Goal: Task Accomplishment & Management: Manage account settings

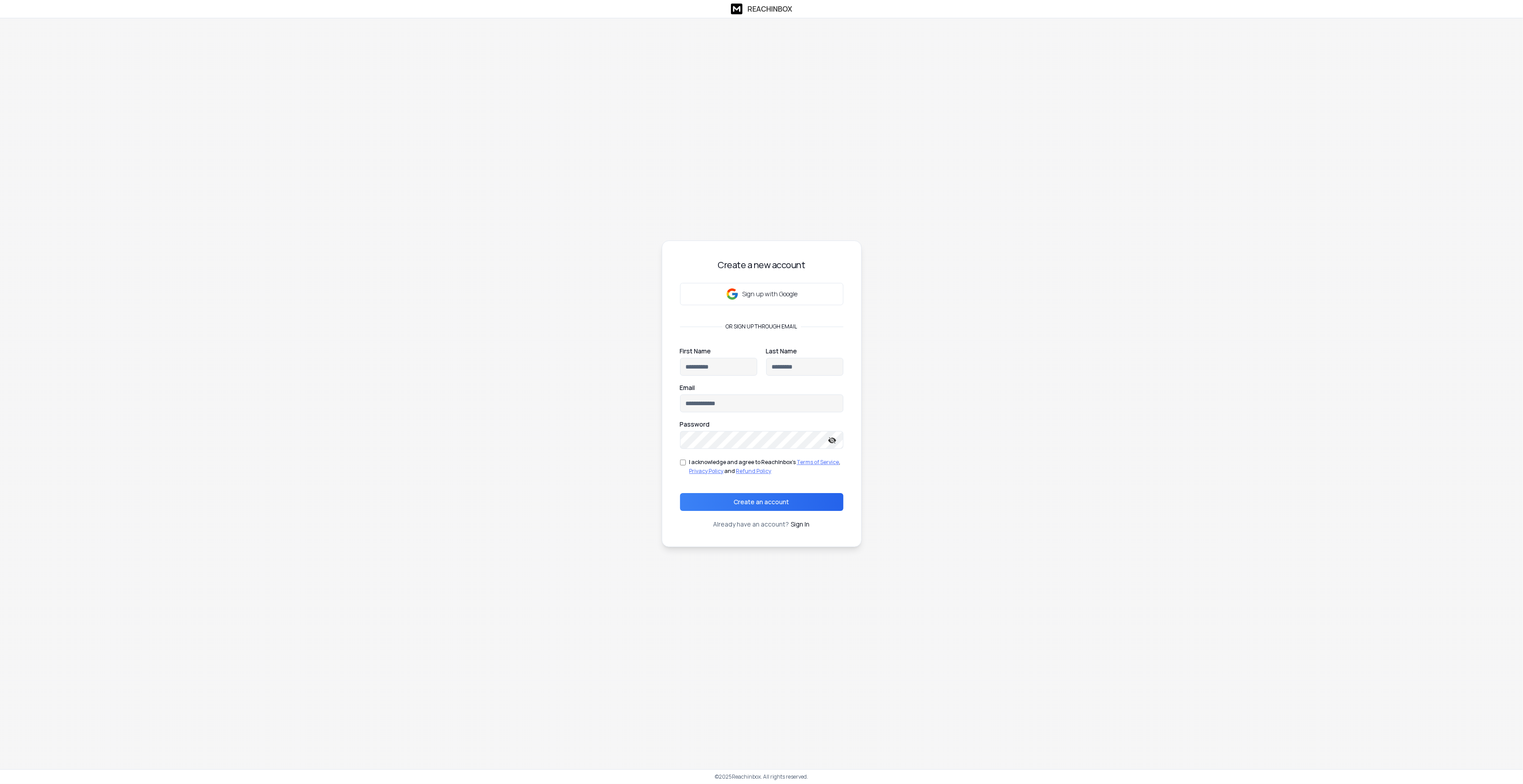
click at [792, 527] on link "Sign In" at bounding box center [800, 524] width 19 height 9
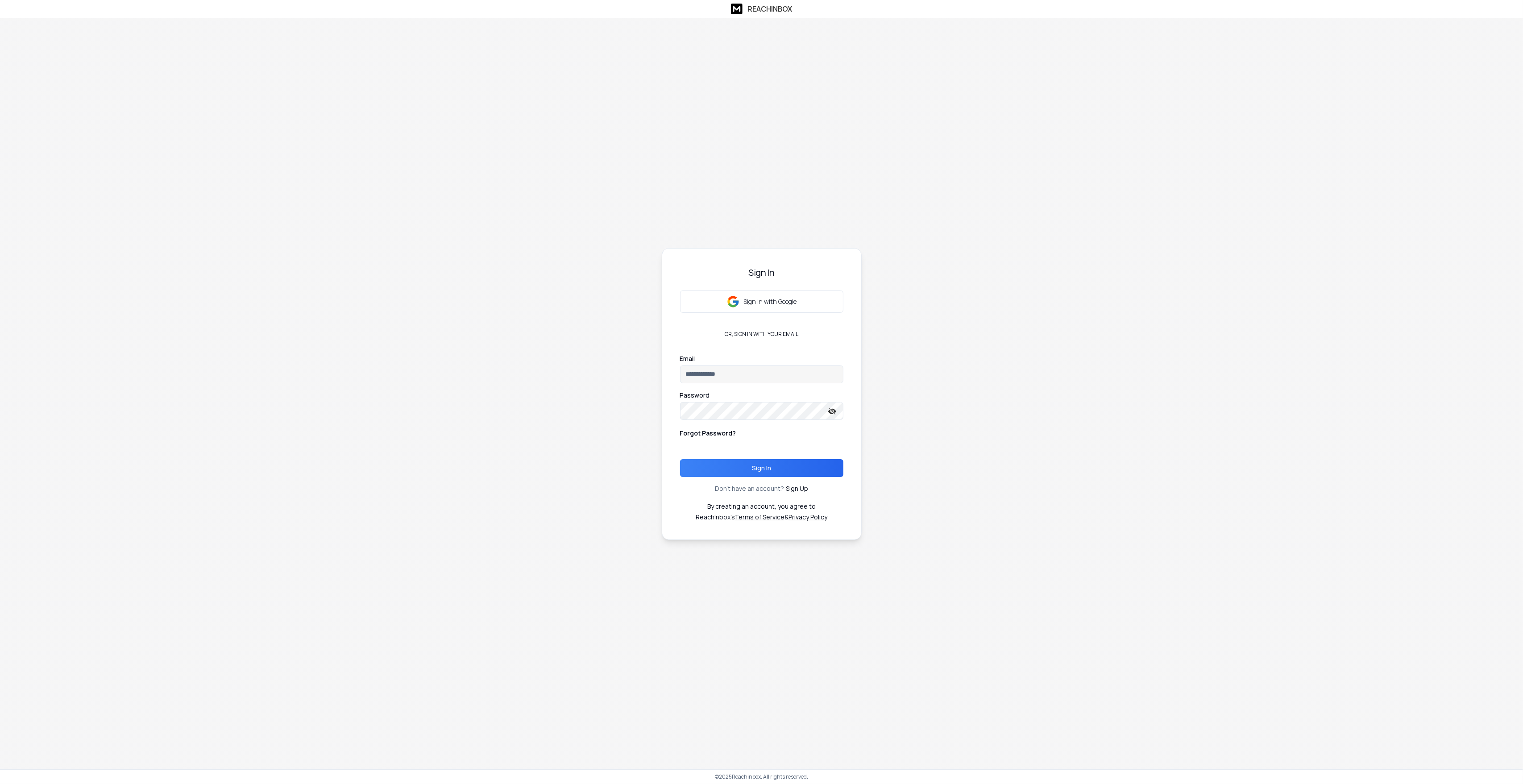
type input "**********"
click at [740, 360] on div "Email" at bounding box center [762, 359] width 163 height 6
click at [787, 474] on button "Sign In" at bounding box center [762, 467] width 163 height 18
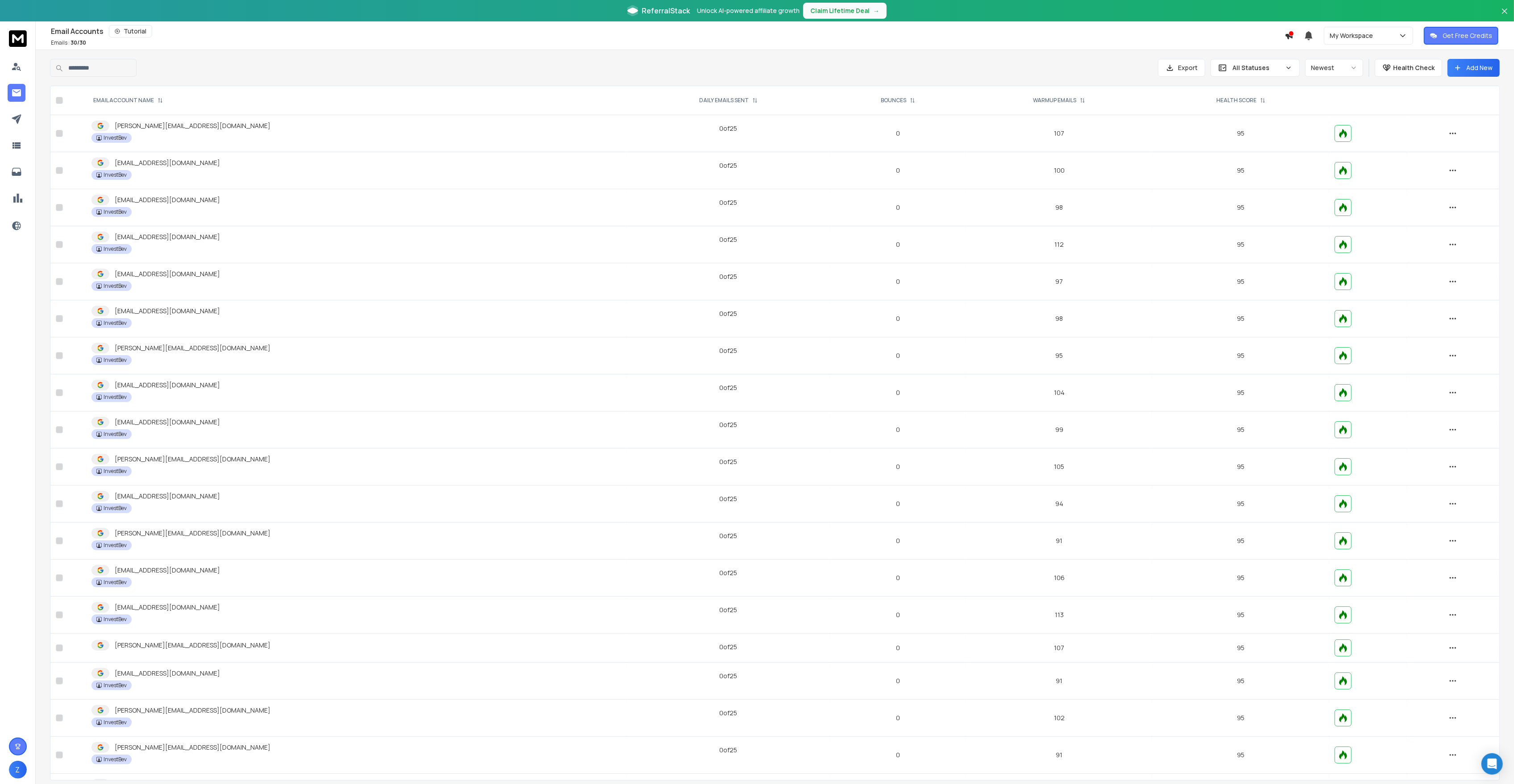
click at [847, 13] on button "Claim Lifetime Deal →" at bounding box center [845, 10] width 83 height 16
click at [1504, 7] on icon "Close banner" at bounding box center [1504, 11] width 8 height 8
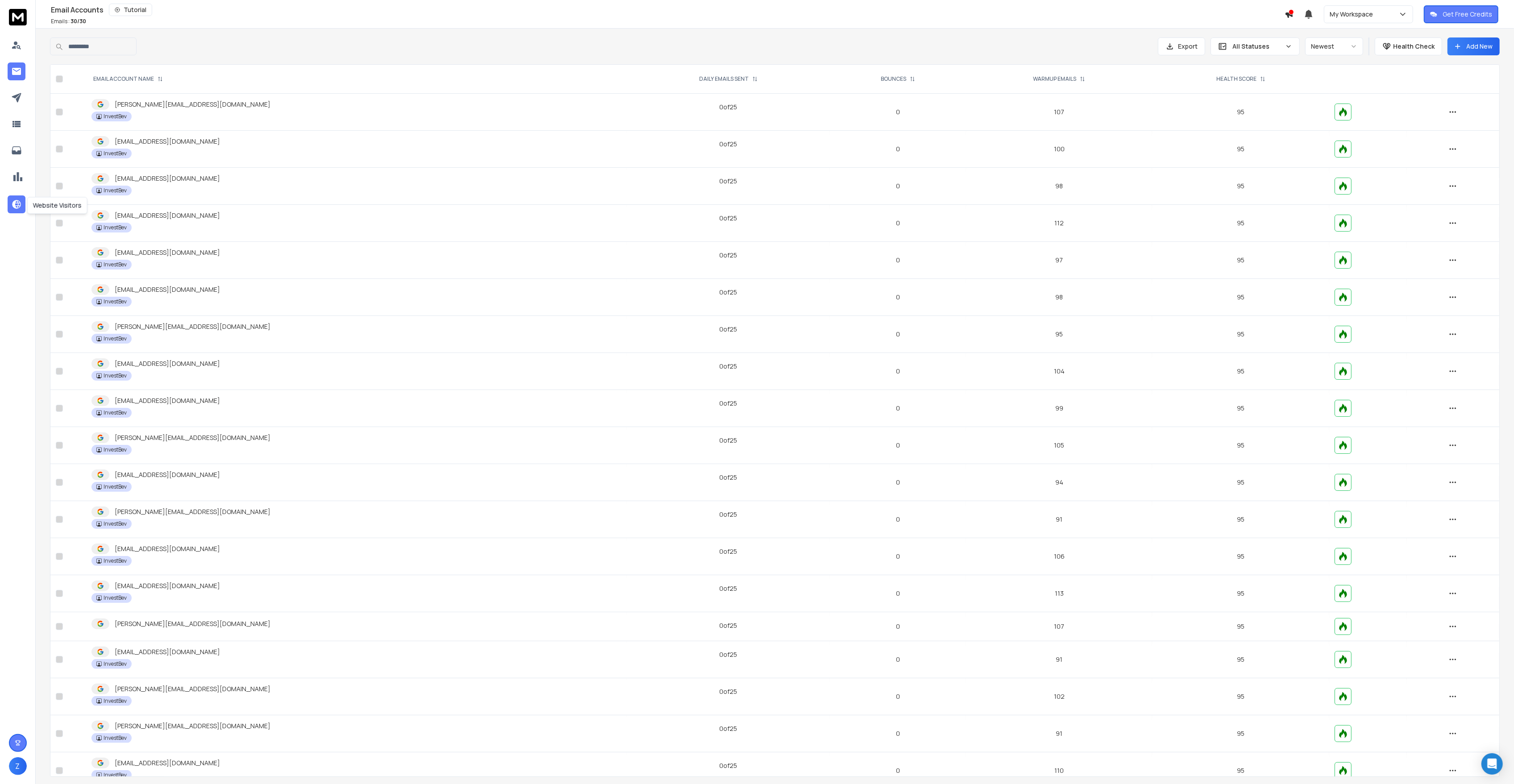
click at [25, 206] on link at bounding box center [16, 204] width 18 height 18
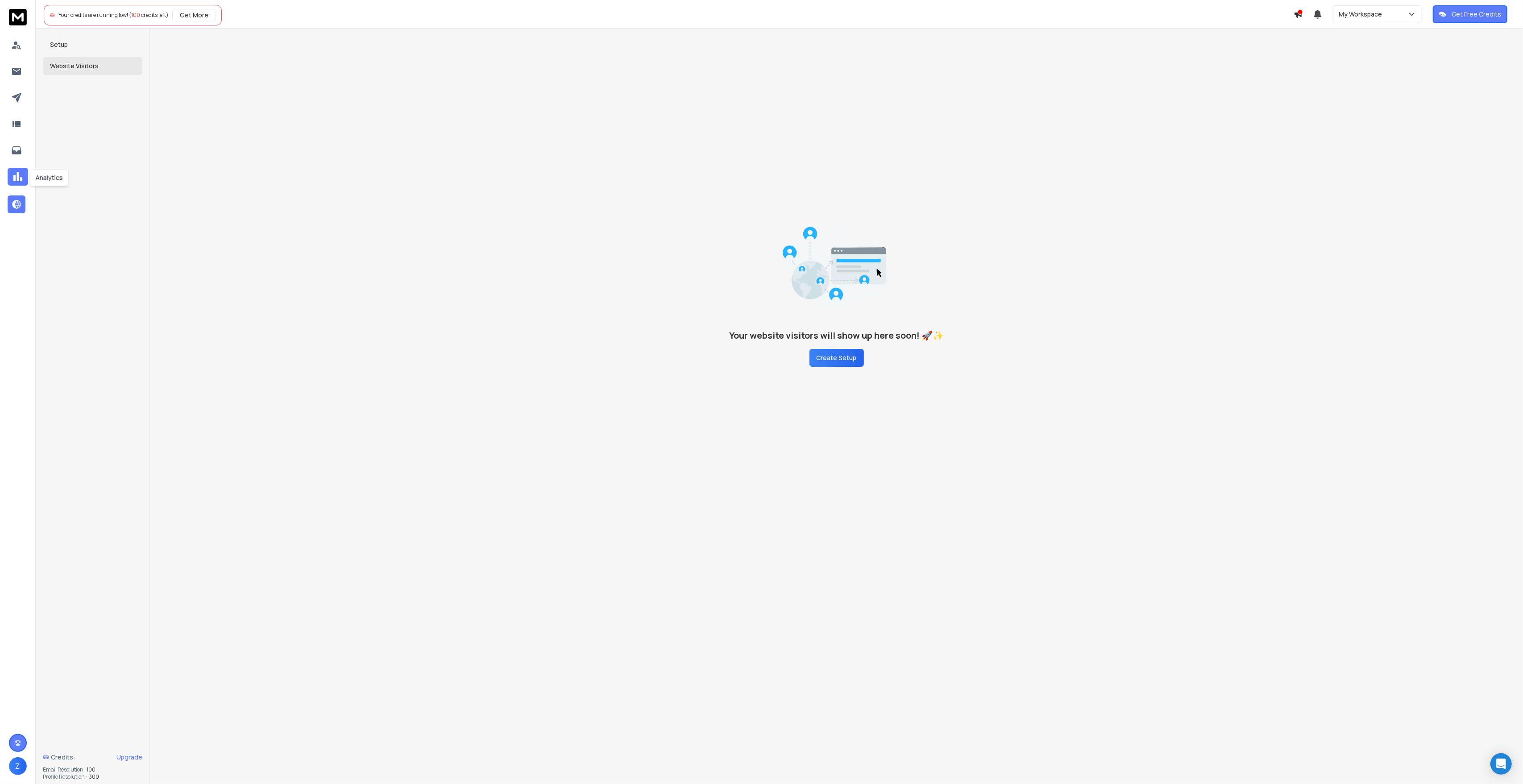
click at [15, 184] on link at bounding box center [17, 176] width 20 height 20
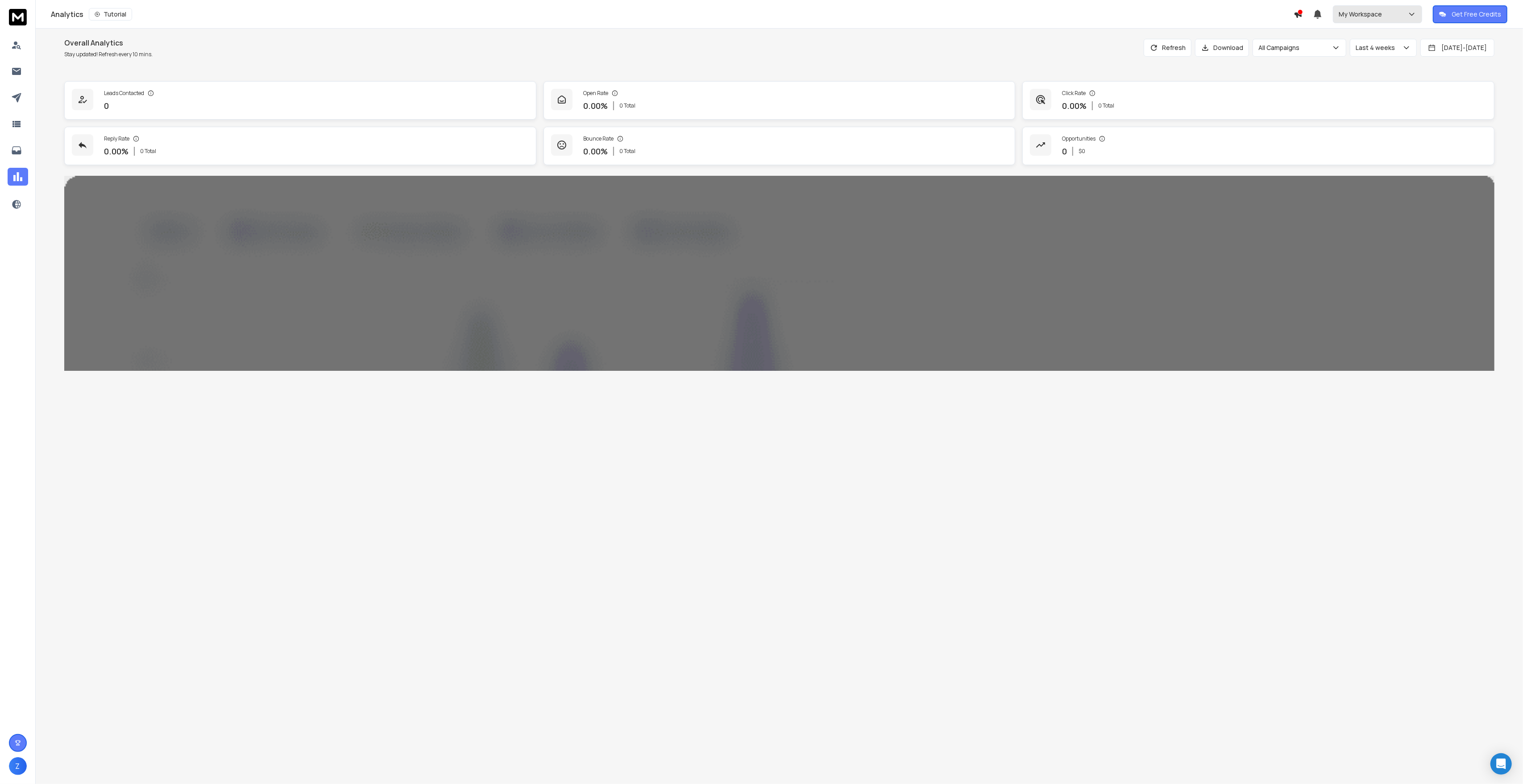
click at [1359, 9] on button "My Workspace" at bounding box center [1377, 14] width 89 height 18
click at [1381, 107] on div "AI Capital Raising" at bounding box center [1367, 108] width 50 height 9
click at [20, 122] on icon at bounding box center [16, 124] width 8 height 6
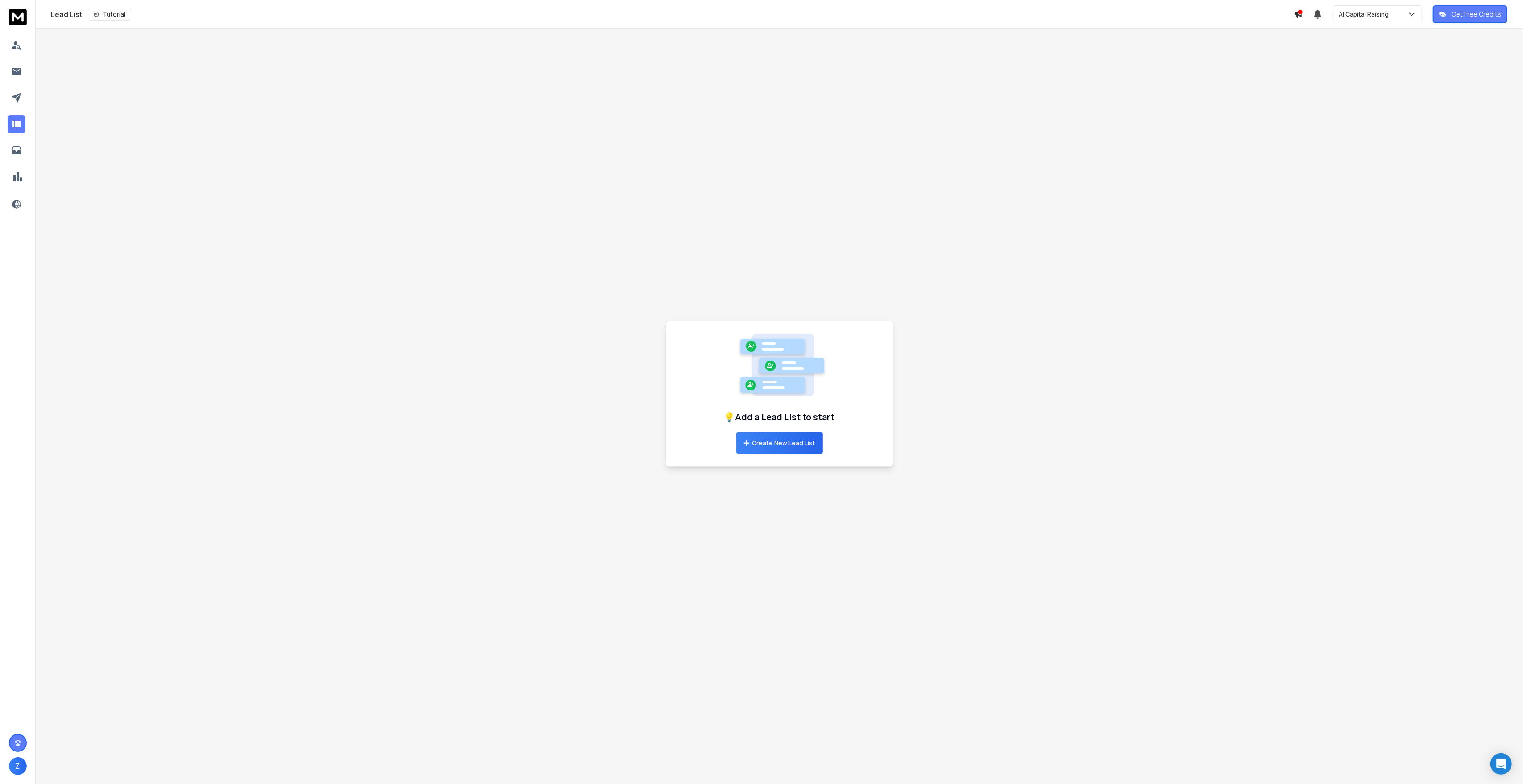
click at [796, 439] on button "Create New Lead List" at bounding box center [779, 443] width 87 height 21
click at [779, 400] on input at bounding box center [762, 391] width 175 height 22
click at [845, 346] on icon at bounding box center [846, 345] width 7 height 7
click at [18, 88] on div at bounding box center [17, 126] width 20 height 180
click at [15, 83] on div at bounding box center [17, 73] width 20 height 21
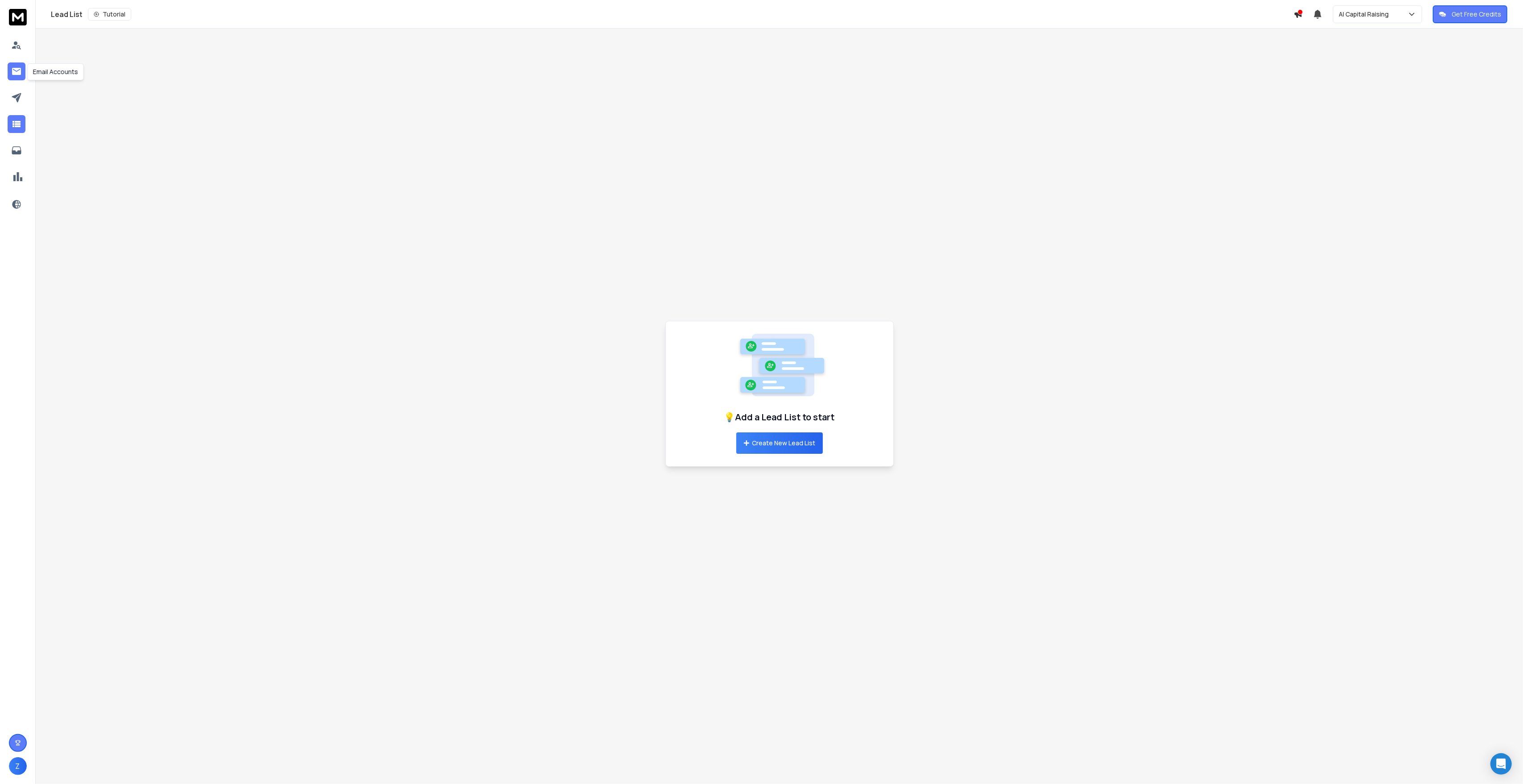
click at [14, 77] on link at bounding box center [16, 71] width 18 height 18
click at [15, 761] on span "Z" at bounding box center [18, 766] width 18 height 18
click at [89, 745] on div "Settings" at bounding box center [82, 751] width 85 height 14
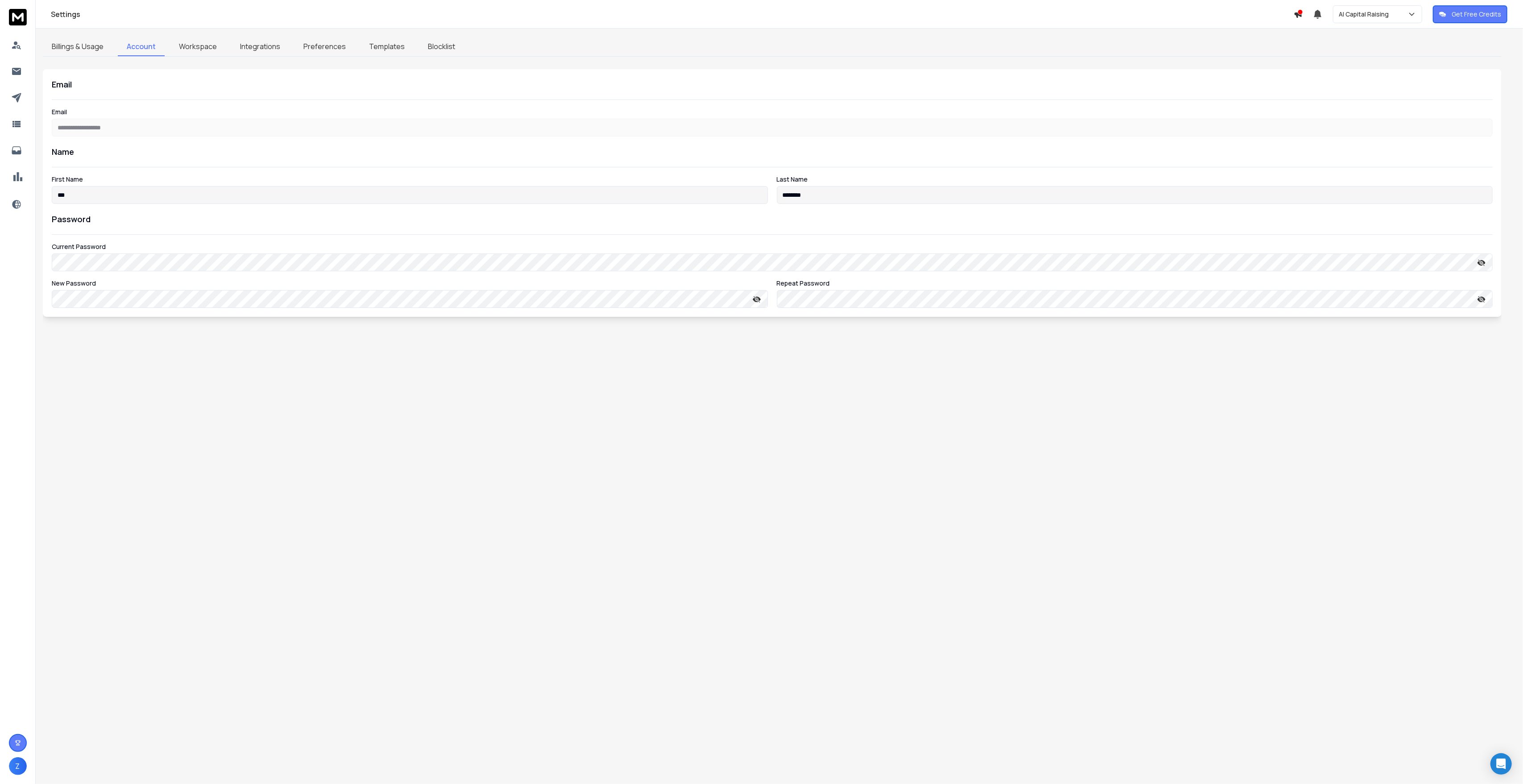
click at [187, 59] on div "**********" at bounding box center [772, 406] width 1459 height 737
click at [202, 45] on link "Workspace" at bounding box center [198, 47] width 56 height 19
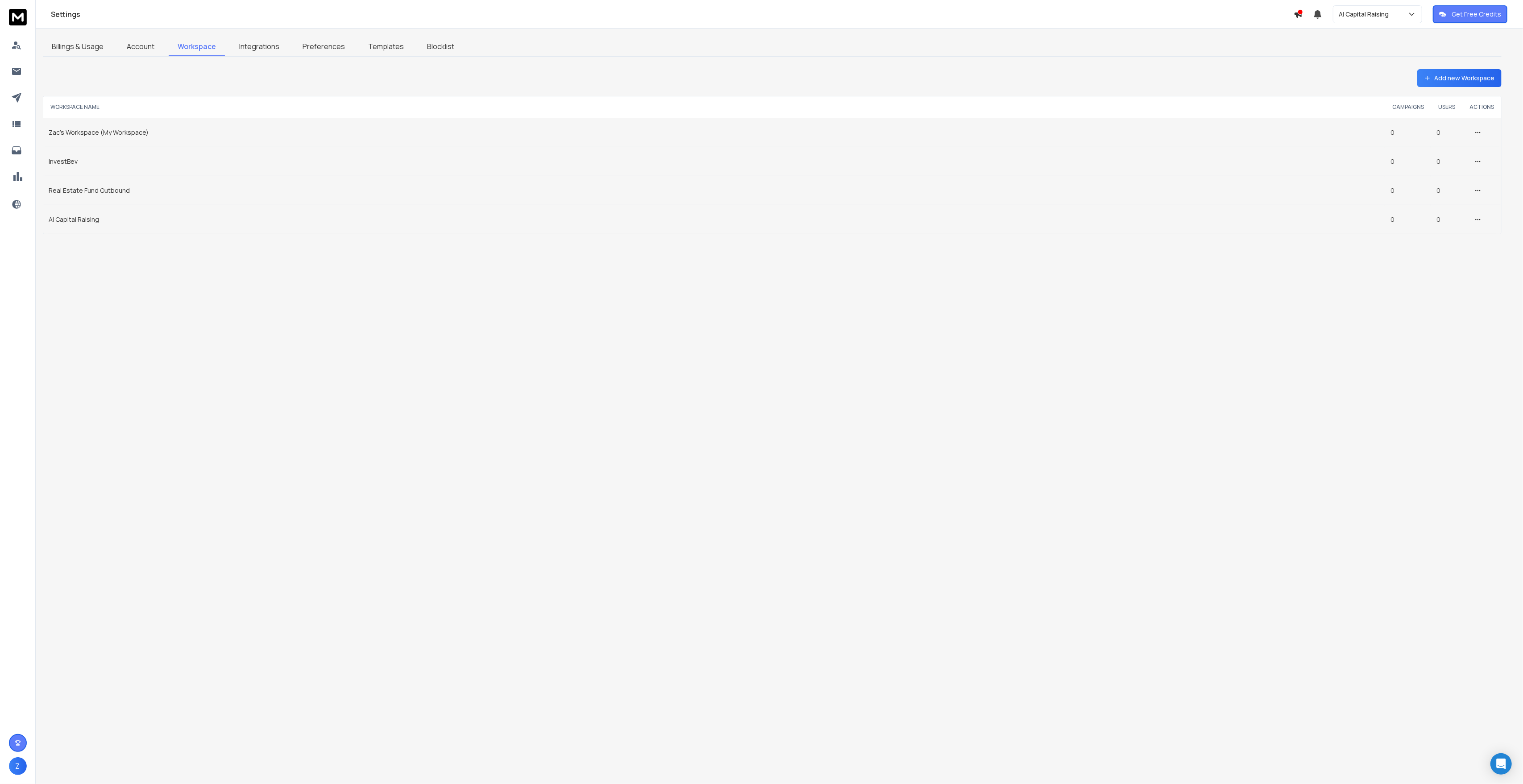
click at [251, 49] on link "Integrations" at bounding box center [259, 47] width 58 height 19
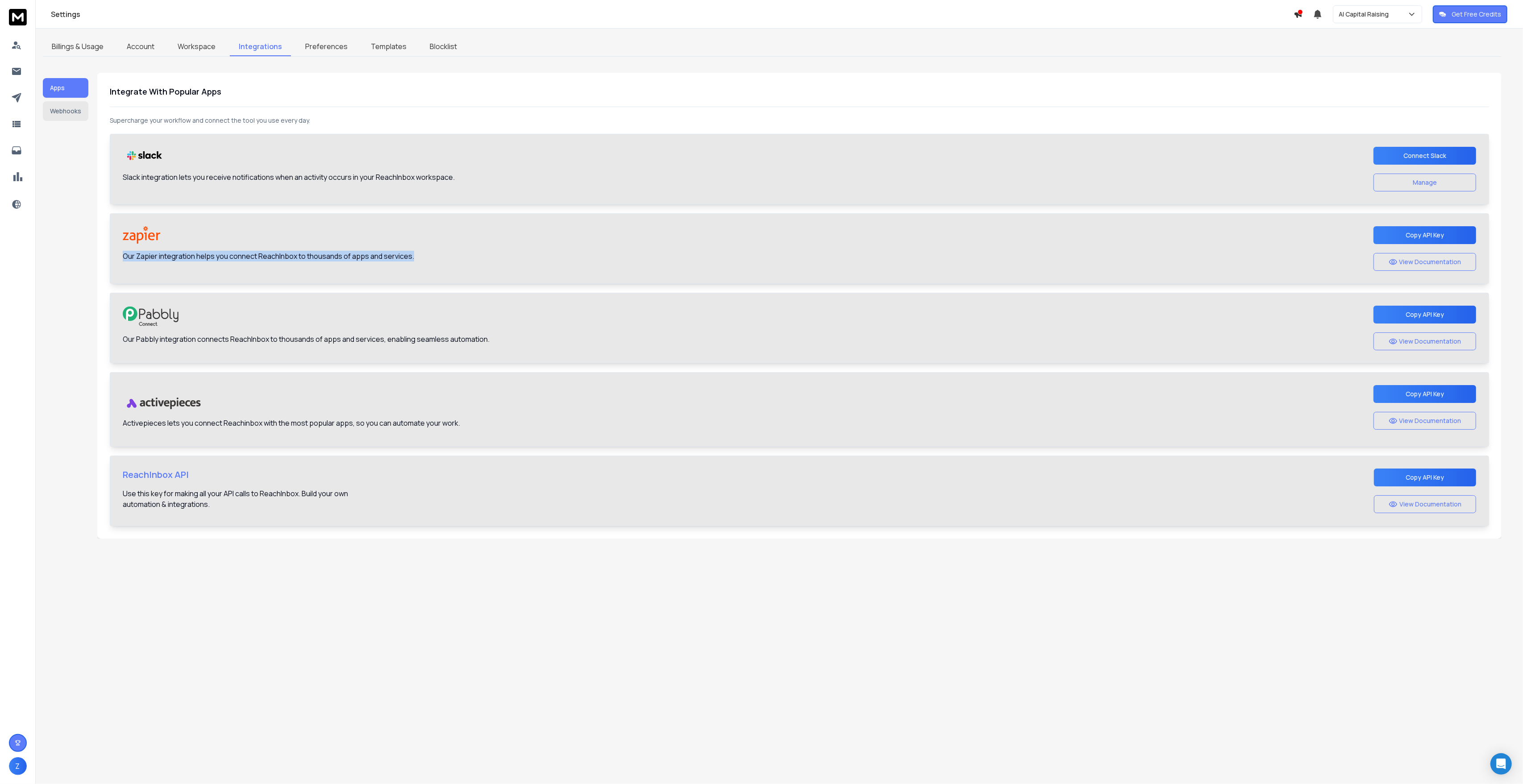
drag, startPoint x: 110, startPoint y: 230, endPoint x: 369, endPoint y: 271, distance: 262.2
click at [369, 271] on div "Our Zapier integration helps you connect ReachInbox to thousands of apps and se…" at bounding box center [800, 248] width 1379 height 71
click at [69, 123] on div "Apps Webhooks Integrate With Popular Apps Supercharge your workflow and connect…" at bounding box center [772, 304] width 1459 height 469
click at [66, 92] on button "Apps" at bounding box center [66, 88] width 45 height 20
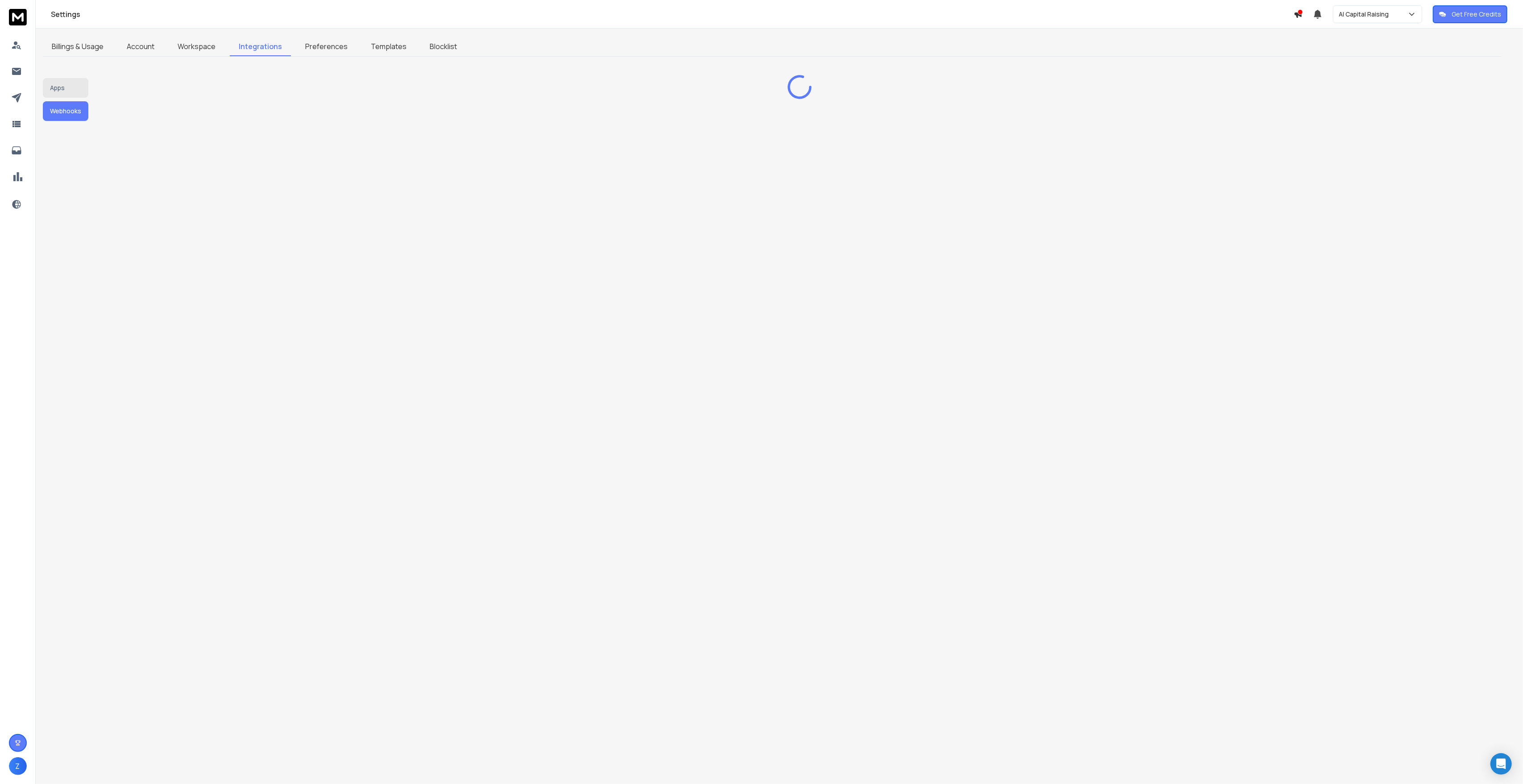
click at [60, 114] on button "Webhooks" at bounding box center [66, 111] width 45 height 20
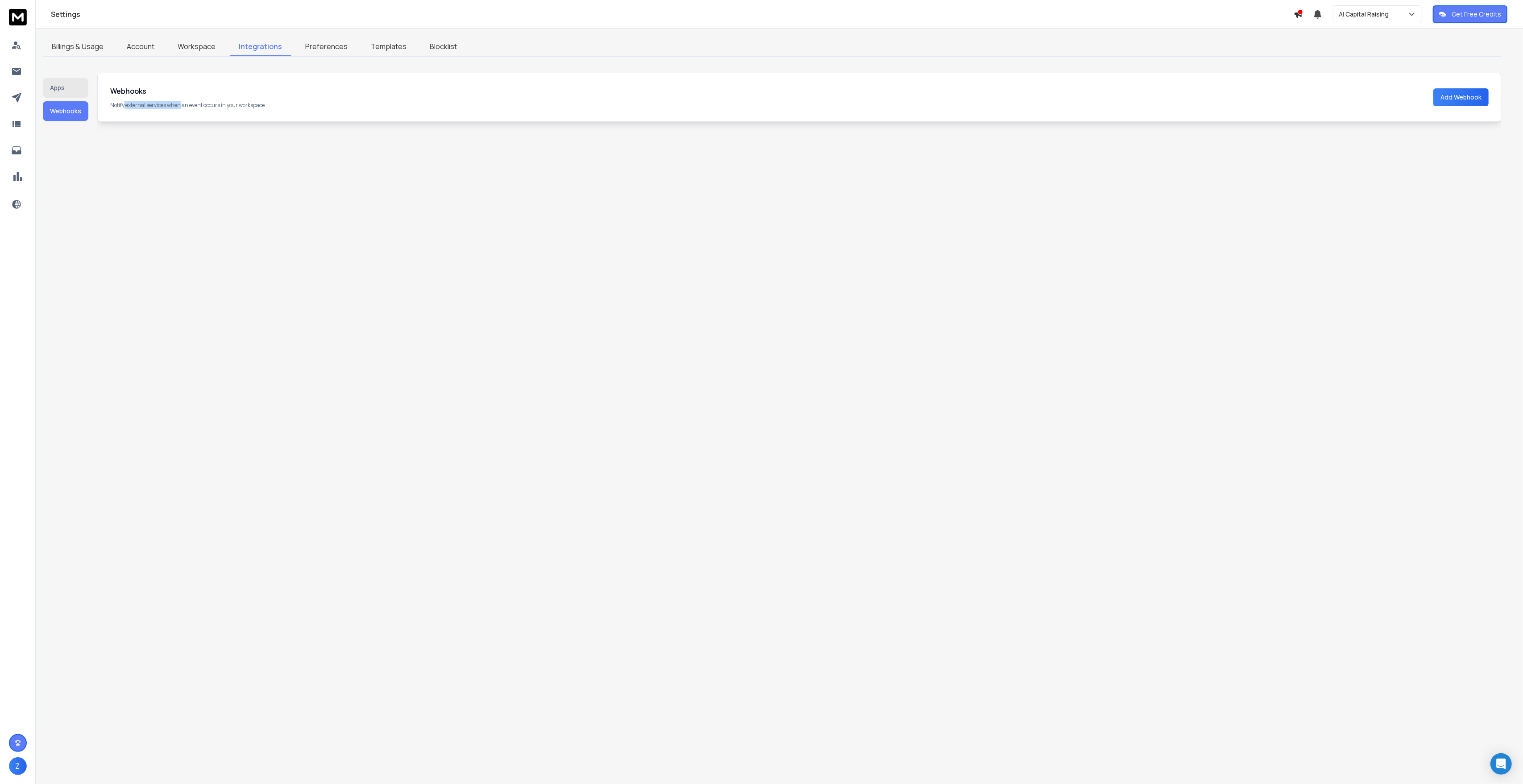
drag, startPoint x: 123, startPoint y: 106, endPoint x: 182, endPoint y: 107, distance: 59.0
click at [182, 107] on p "Notify external services when an event occurs in your workspace" at bounding box center [772, 106] width 1323 height 7
click at [328, 45] on link "Preferences" at bounding box center [326, 47] width 60 height 19
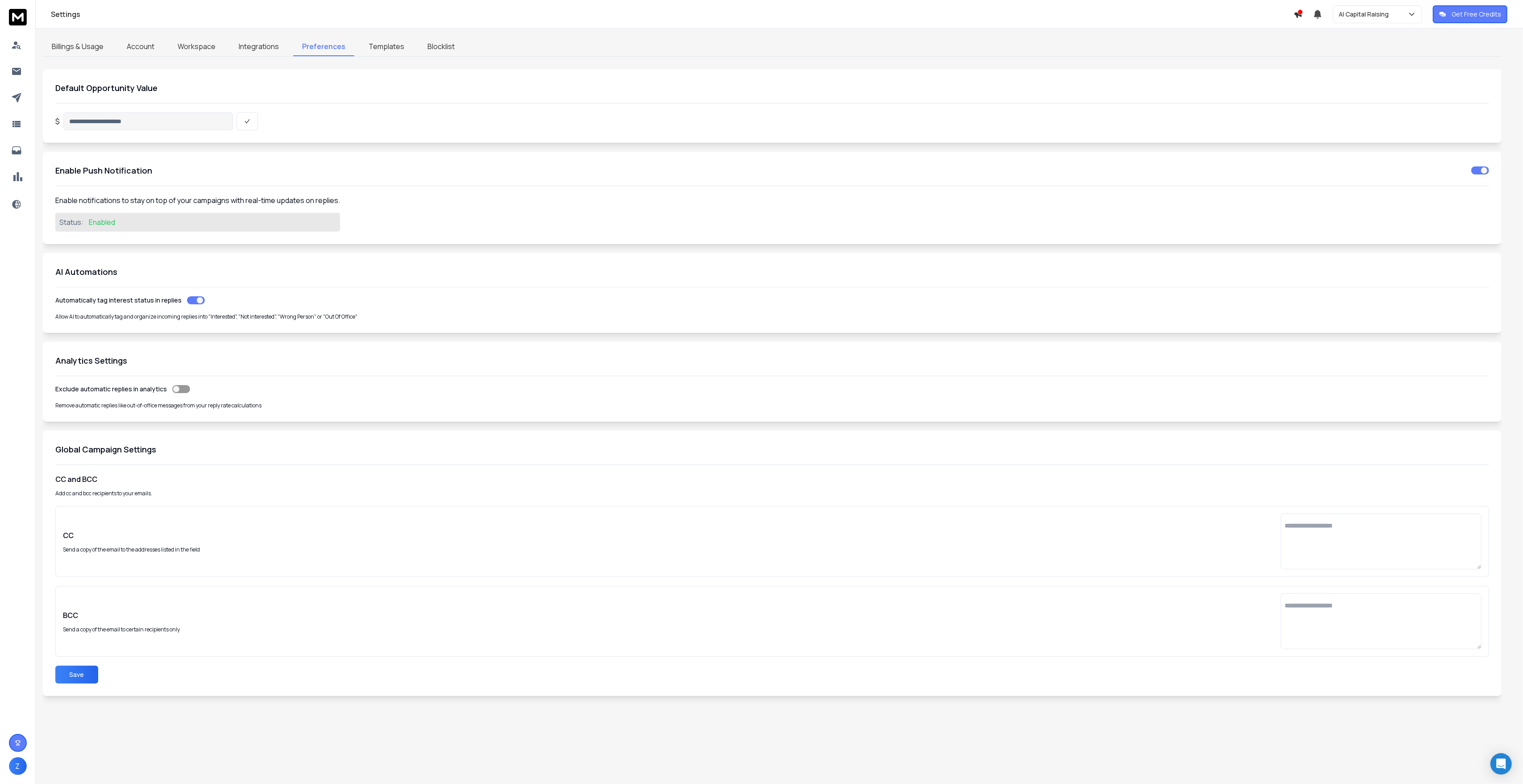
click at [177, 386] on button "Exclude automatic replies in analytics" at bounding box center [181, 389] width 18 height 8
click at [199, 421] on div "Analytics Settings Exclude automatic replies in analytics Remove automatic repl…" at bounding box center [772, 382] width 1459 height 80
drag, startPoint x: 408, startPoint y: 550, endPoint x: 395, endPoint y: 558, distance: 15.3
click at [396, 557] on div "CC Send a copy of the email to the addresses listed in the field" at bounding box center [772, 542] width 1433 height 71
click at [351, 51] on link "Preferences" at bounding box center [324, 47] width 61 height 19
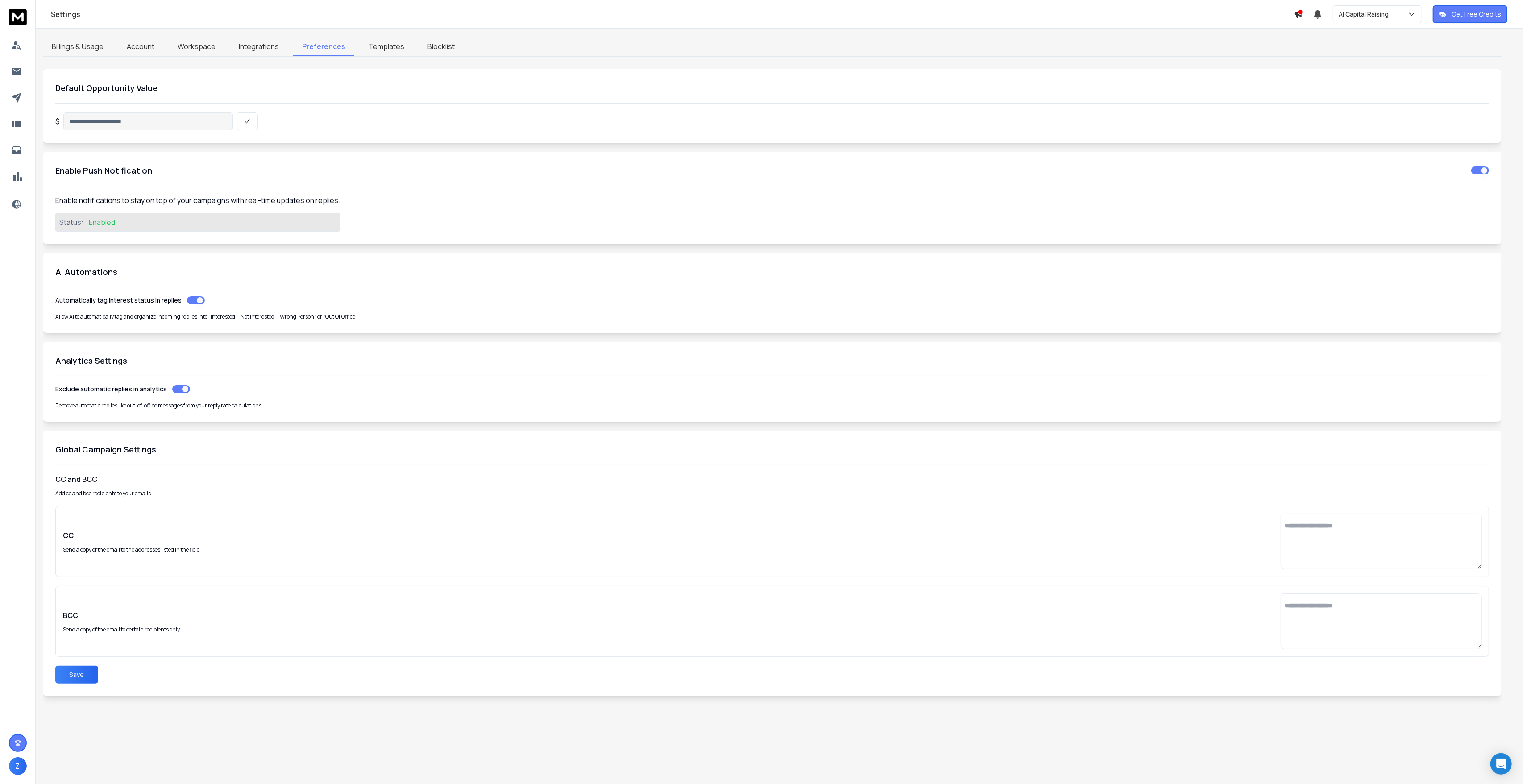
click at [370, 48] on link "Templates" at bounding box center [386, 47] width 53 height 19
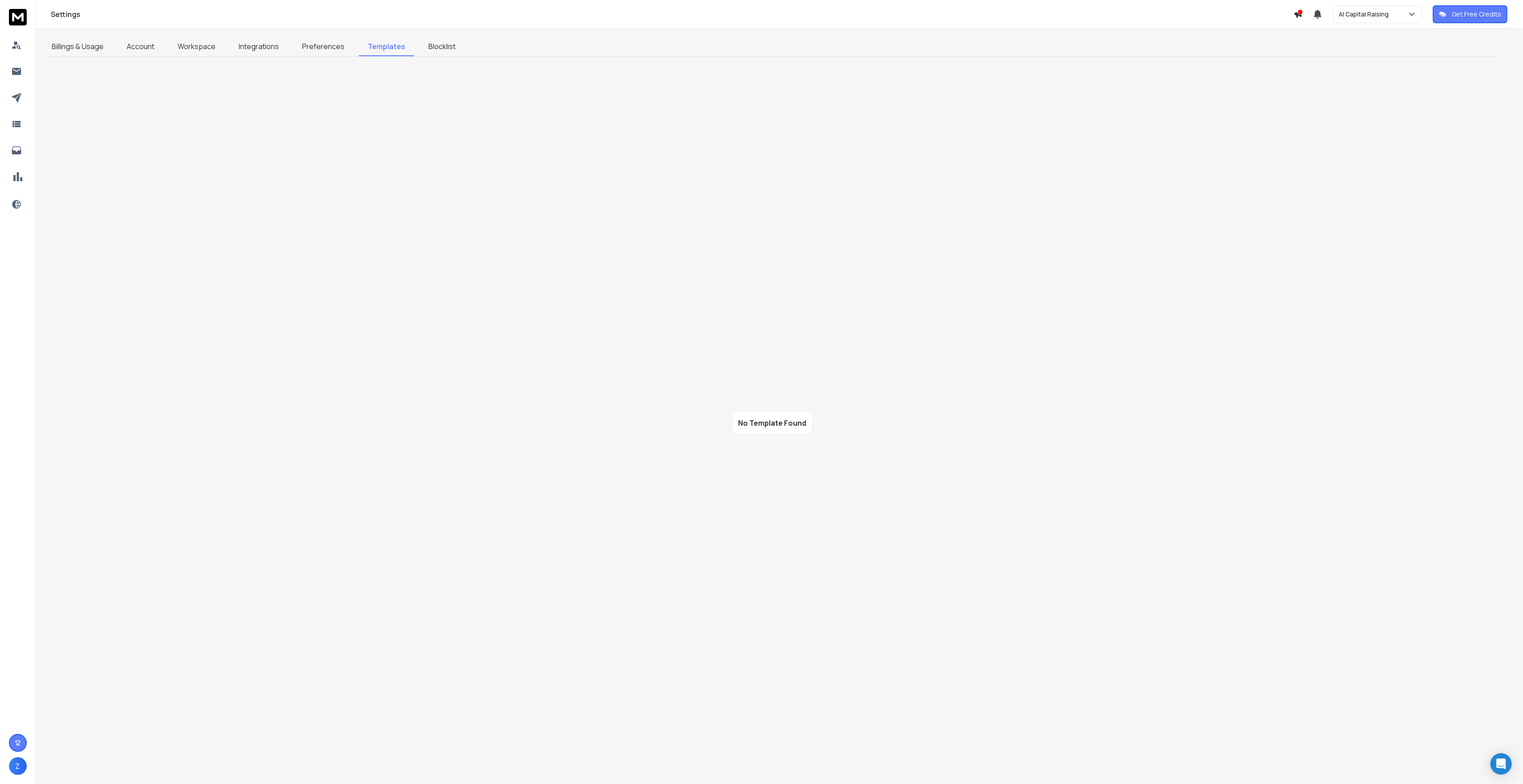
click at [426, 48] on link "Blocklist" at bounding box center [442, 47] width 45 height 19
click at [1413, 15] on icon "button" at bounding box center [1411, 14] width 9 height 9
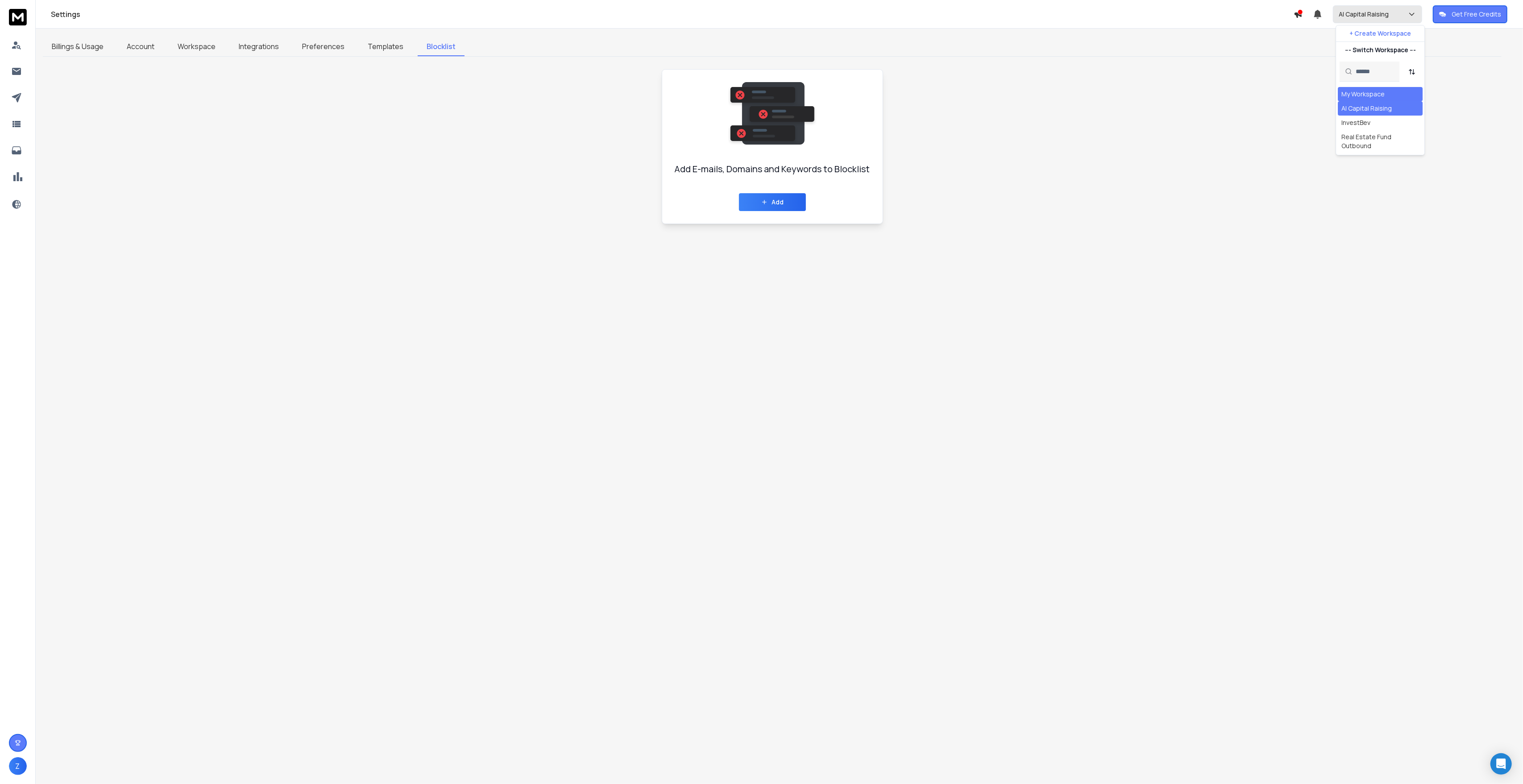
click at [1413, 15] on icon "button" at bounding box center [1411, 14] width 9 height 9
click at [781, 195] on button "Add" at bounding box center [772, 202] width 67 height 18
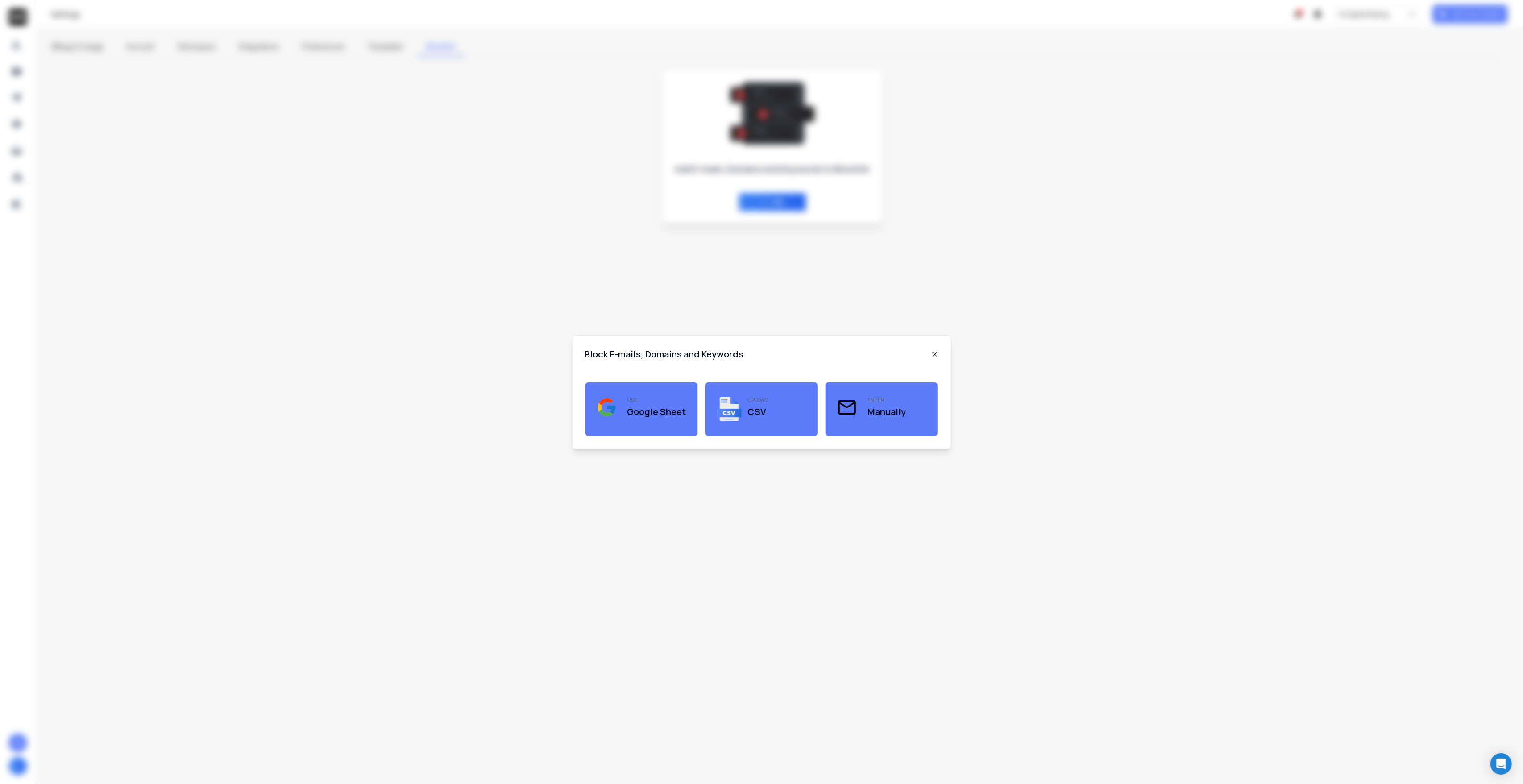
click at [850, 417] on icon at bounding box center [847, 407] width 21 height 21
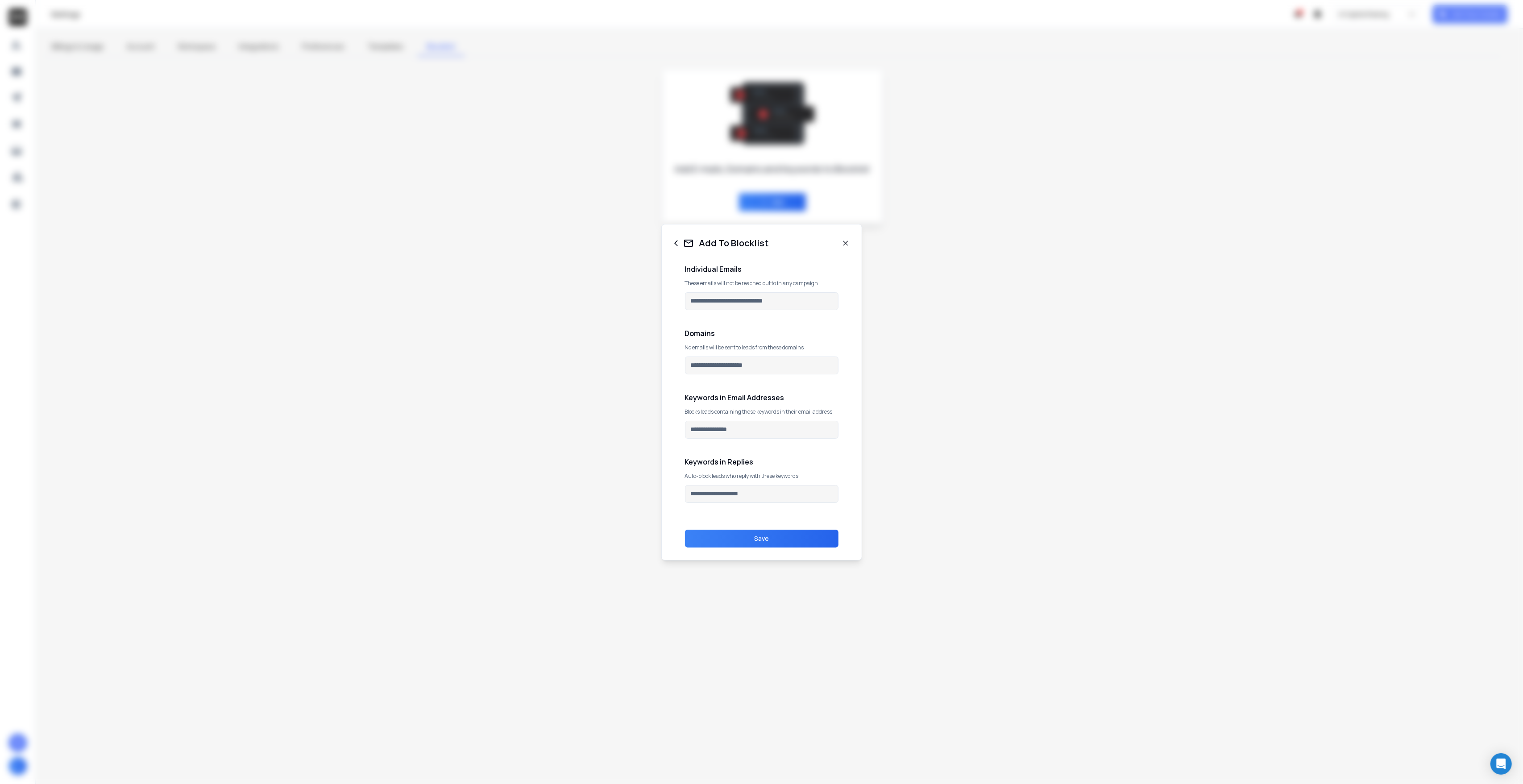
click at [706, 358] on input at bounding box center [762, 365] width 153 height 18
type input "**********"
drag, startPoint x: 794, startPoint y: 544, endPoint x: 791, endPoint y: 548, distance: 5.0
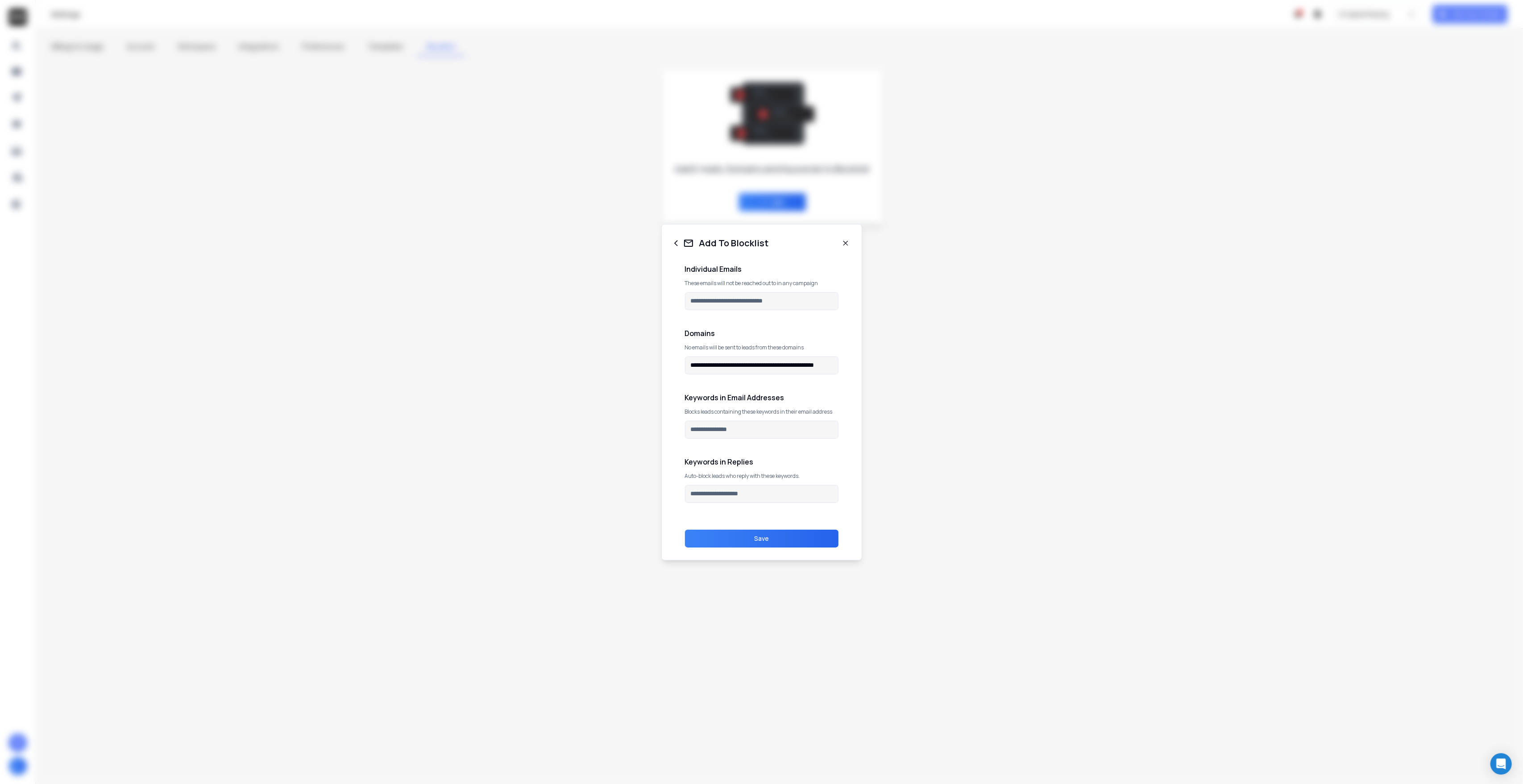
click at [793, 547] on button "Save" at bounding box center [762, 538] width 153 height 18
click at [777, 549] on div "**********" at bounding box center [762, 392] width 201 height 336
click at [773, 544] on button "Save" at bounding box center [762, 538] width 153 height 18
click at [771, 542] on button "Save" at bounding box center [762, 538] width 153 height 18
drag, startPoint x: 914, startPoint y: 466, endPoint x: 981, endPoint y: 416, distance: 83.6
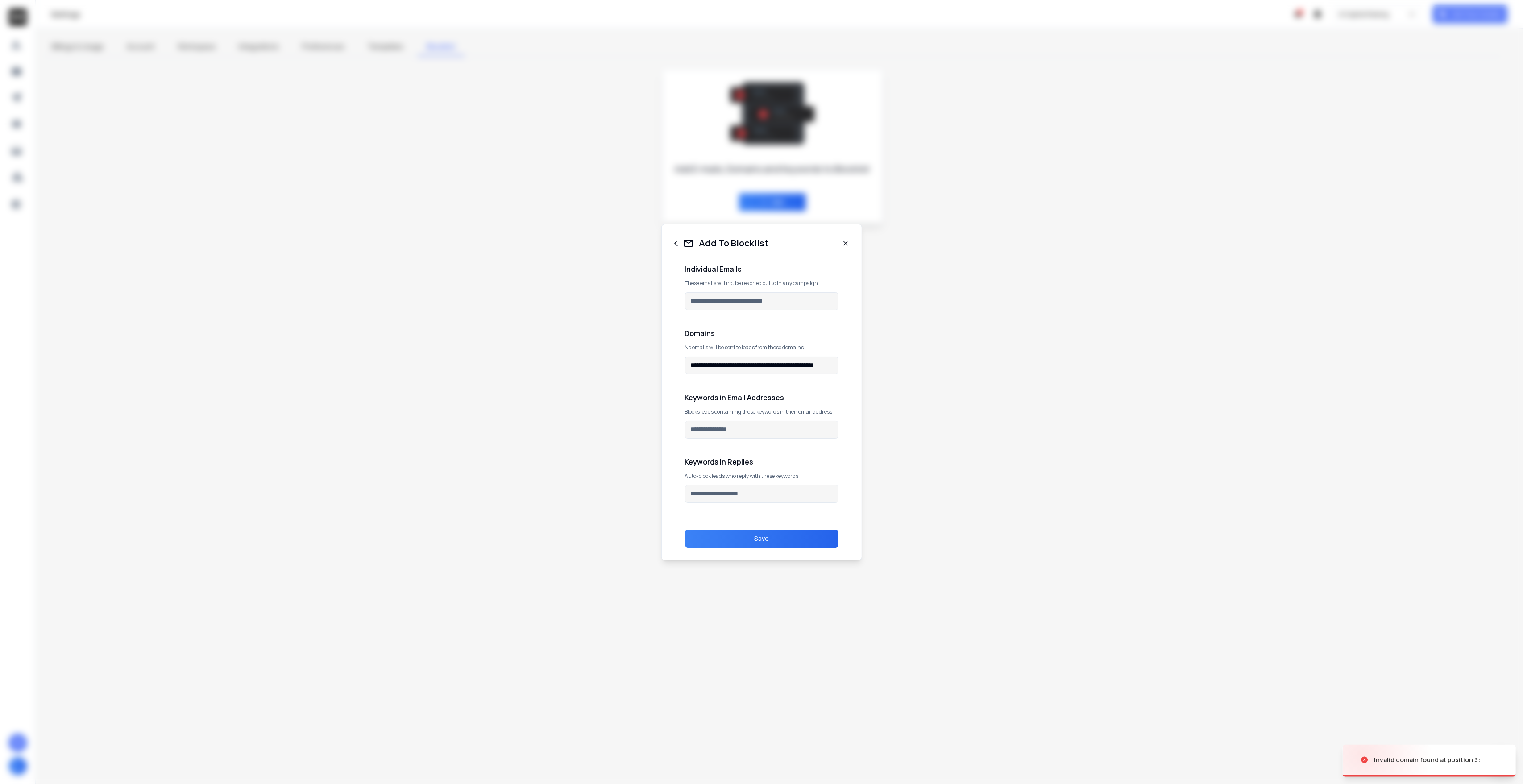
click at [947, 450] on div "**********" at bounding box center [762, 391] width 1523 height 354
click at [846, 246] on icon at bounding box center [846, 243] width 7 height 7
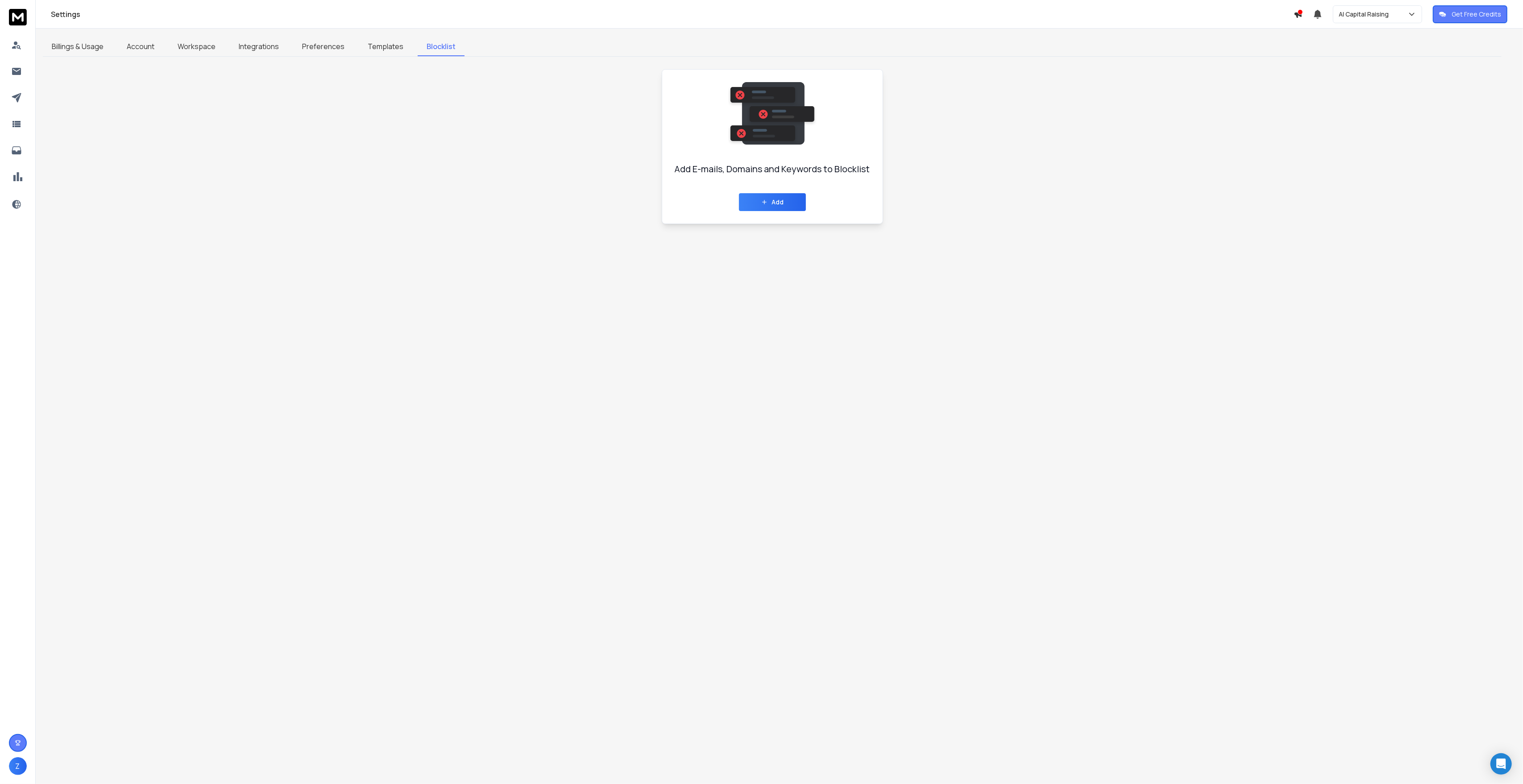
click at [1174, 148] on div "Add E-mails, Domains and Keywords to Blocklist Add" at bounding box center [772, 418] width 1459 height 713
